Goal: Find contact information: Find contact information

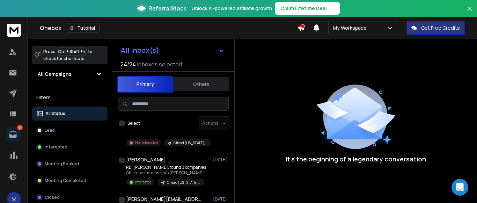
scroll to position [145, 0]
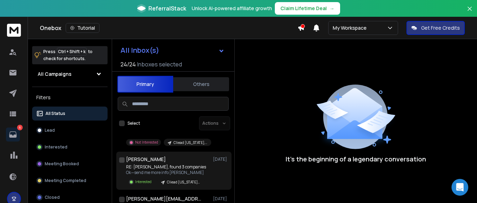
click at [147, 167] on p "RE: [PERSON_NAME], found 3 companies" at bounding box center [166, 167] width 80 height 6
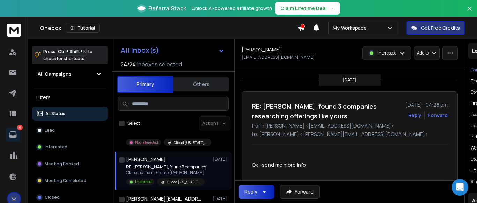
click at [468, 8] on icon "Close banner" at bounding box center [469, 9] width 4 height 4
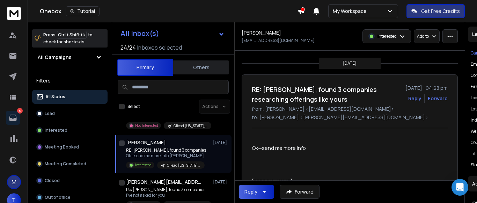
scroll to position [5, 0]
drag, startPoint x: 290, startPoint y: 103, endPoint x: 264, endPoint y: 101, distance: 25.9
click at [264, 105] on p "from: [PERSON_NAME] <[EMAIL_ADDRESS][DOMAIN_NAME]>" at bounding box center [350, 108] width 196 height 7
copy p "[PERSON_NAME]"
drag, startPoint x: 369, startPoint y: 104, endPoint x: 310, endPoint y: 107, distance: 58.7
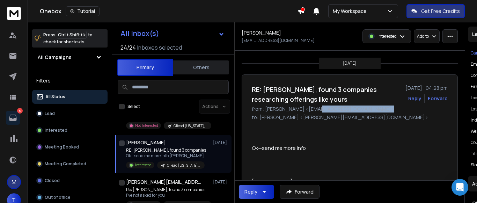
click at [310, 107] on p "from: [PERSON_NAME] <[EMAIL_ADDRESS][DOMAIN_NAME]>" at bounding box center [350, 108] width 196 height 7
copy p "[DOMAIN_NAME]"
click at [125, 137] on div "[PERSON_NAME] [DATE] RE: [PERSON_NAME], found 3 companies Ok—send me more info …" at bounding box center [173, 154] width 115 height 38
click at [120, 140] on button "button" at bounding box center [122, 143] width 6 height 6
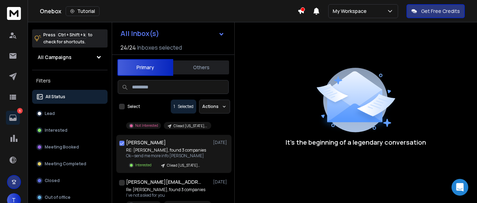
scroll to position [0, 0]
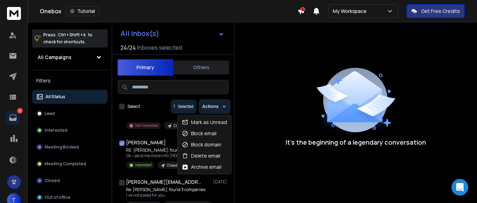
click at [217, 111] on button "Actions" at bounding box center [214, 106] width 31 height 14
click at [214, 123] on div "Mark as Unread" at bounding box center [204, 122] width 45 height 7
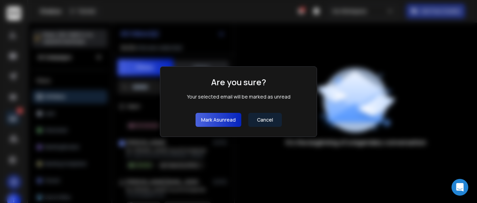
click at [227, 115] on button "Mark as unread" at bounding box center [218, 120] width 46 height 14
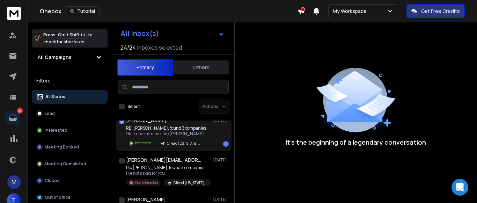
scroll to position [175, 0]
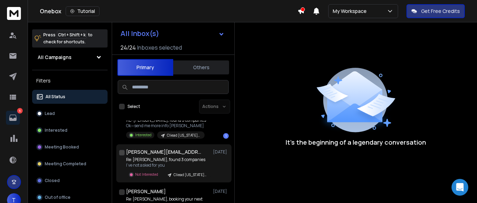
click at [148, 156] on div "[PERSON_NAME][EMAIL_ADDRESS][DOMAIN_NAME] [DATE] Re: [PERSON_NAME], found 3 com…" at bounding box center [177, 163] width 103 height 30
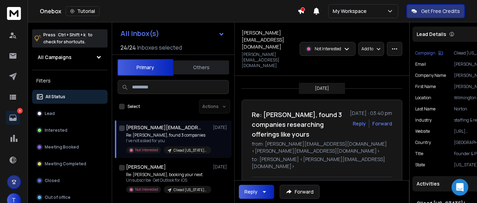
scroll to position [201, 0]
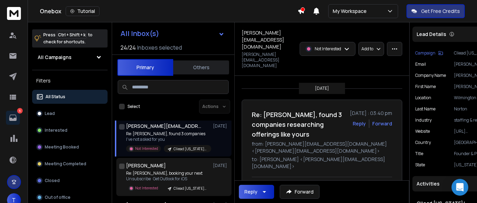
click at [146, 181] on p "Unsubscribe Get Outlook for iOS" at bounding box center [168, 179] width 84 height 6
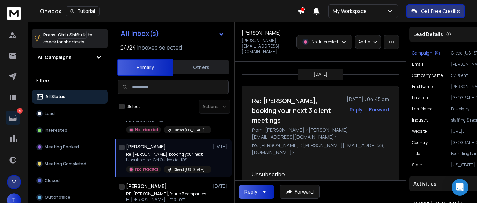
scroll to position [235, 0]
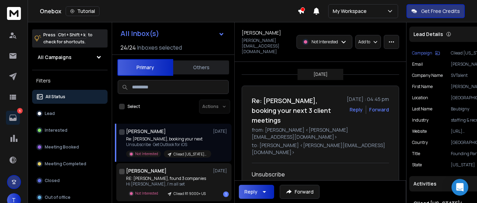
click at [153, 181] on p "RE: [PERSON_NAME], found 3 companies" at bounding box center [168, 179] width 84 height 6
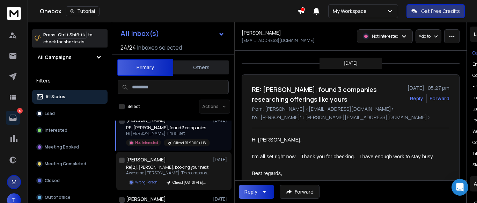
scroll to position [286, 0]
click at [162, 173] on p "Awesome [PERSON_NAME]. The company you" at bounding box center [168, 173] width 84 height 6
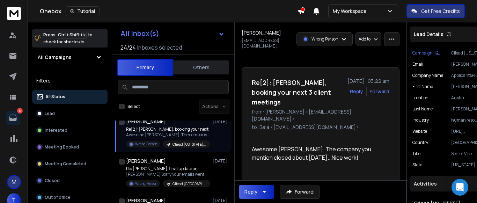
scroll to position [324, 0]
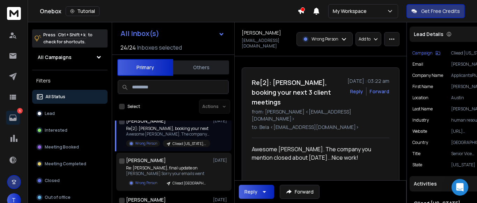
click at [155, 166] on p "Re: [PERSON_NAME], final update on" at bounding box center [168, 168] width 84 height 6
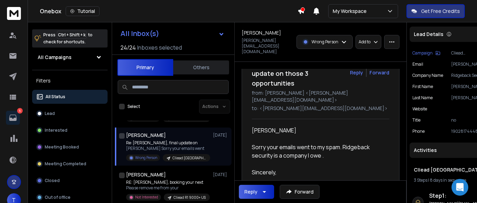
scroll to position [350, 0]
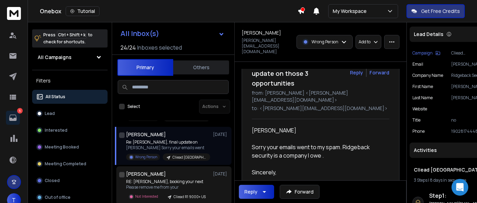
click at [140, 191] on div "RE: [PERSON_NAME], booking your next Please remove me from your Not Interested …" at bounding box center [168, 189] width 84 height 21
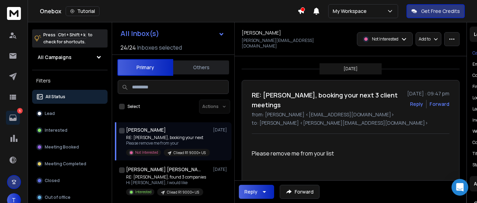
scroll to position [399, 0]
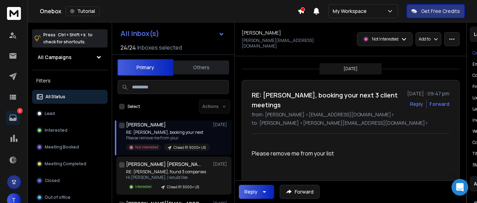
click at [144, 168] on div "[PERSON_NAME] [PERSON_NAME] [DATE] RE: [PERSON_NAME], found 3 companies Hi [PER…" at bounding box center [177, 176] width 103 height 30
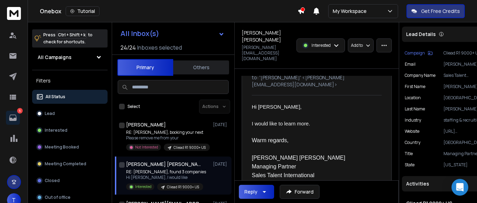
scroll to position [85, 0]
drag, startPoint x: 300, startPoint y: 115, endPoint x: 250, endPoint y: 114, distance: 49.9
copy span "[PERSON_NAME] [PERSON_NAME]"
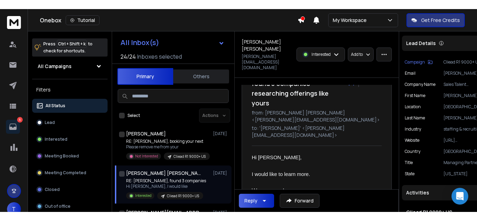
scroll to position [0, 0]
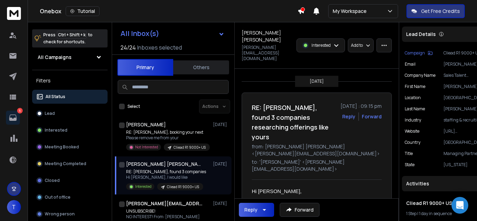
click at [229, 13] on div "Onebox Tutorial" at bounding box center [169, 11] width 258 height 10
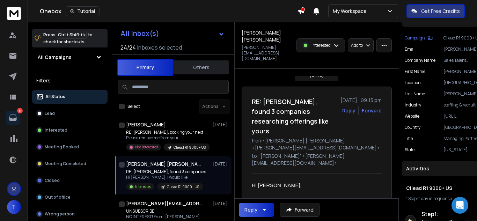
scroll to position [0, 31]
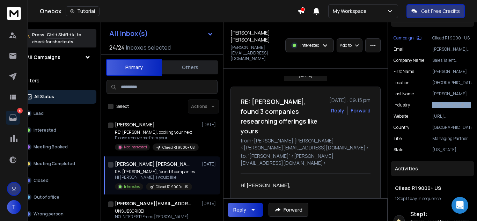
drag, startPoint x: 465, startPoint y: 106, endPoint x: 422, endPoint y: 103, distance: 43.0
click at [422, 103] on div "Campaign Cliead R1 9000+ US Email [PERSON_NAME][EMAIL_ADDRESS][DOMAIN_NAME] Com…" at bounding box center [432, 94] width 83 height 134
copy p "staffing & recruiting"
drag, startPoint x: 423, startPoint y: 114, endPoint x: 472, endPoint y: 117, distance: 48.3
click at [472, 117] on div "Press Ctrl + Shift + k to check for shortcuts. All Campaigns All Campaigns Filt…" at bounding box center [252, 132] width 449 height 221
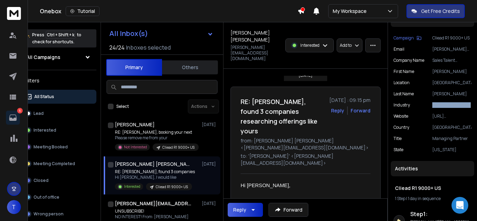
copy p "[URL][DOMAIN_NAME]"
